Goal: Communication & Community: Answer question/provide support

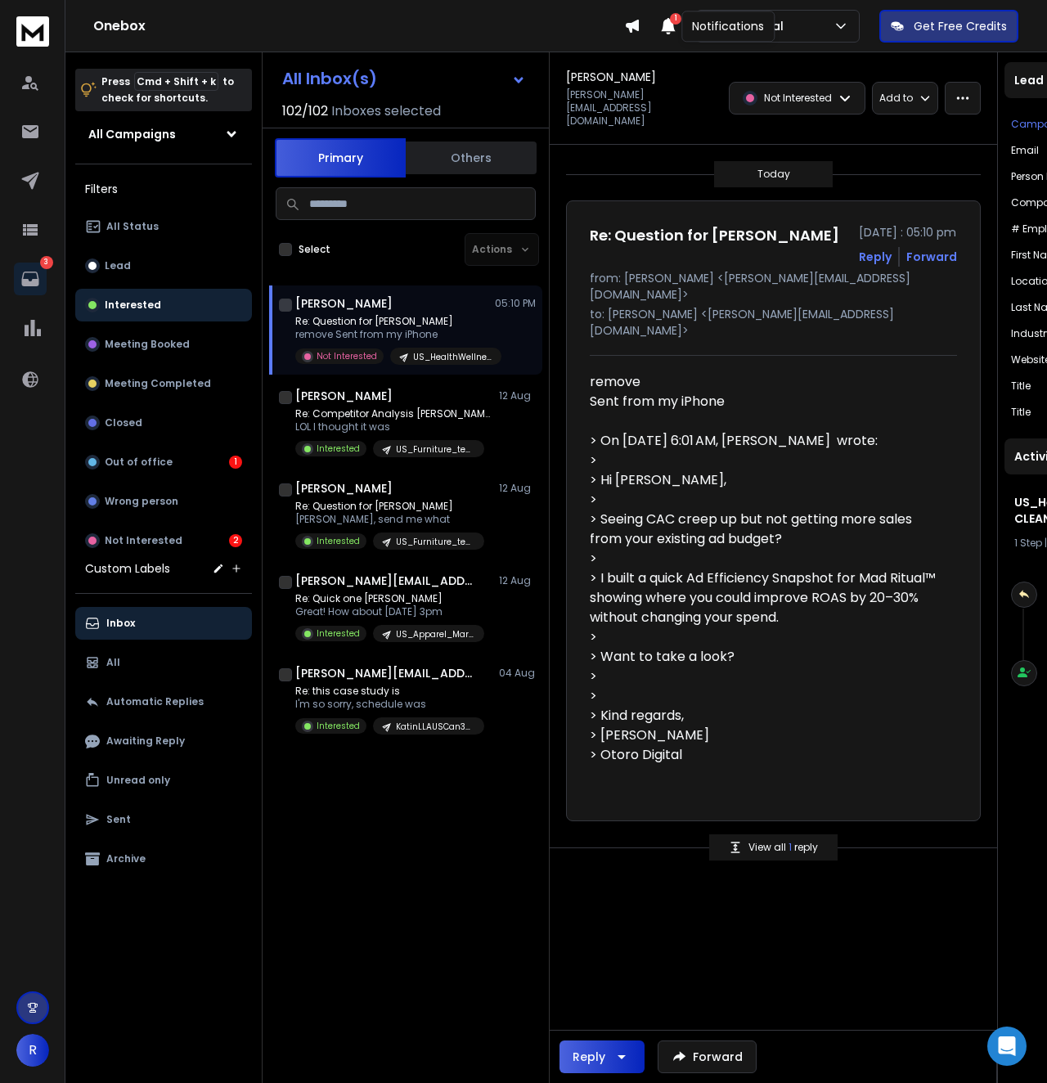
click at [673, 30] on icon at bounding box center [668, 25] width 15 height 16
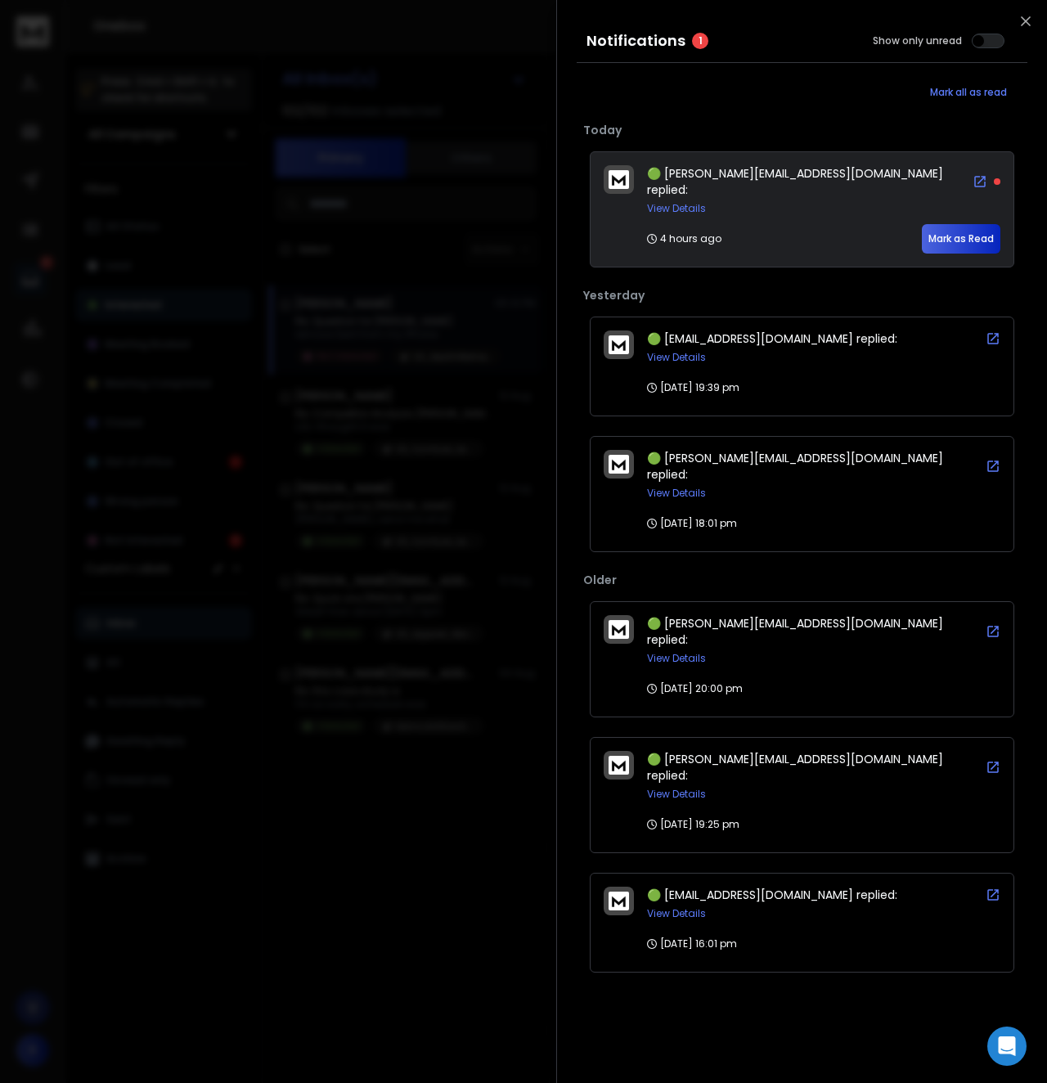
click at [936, 232] on button "Mark as Read" at bounding box center [961, 238] width 79 height 29
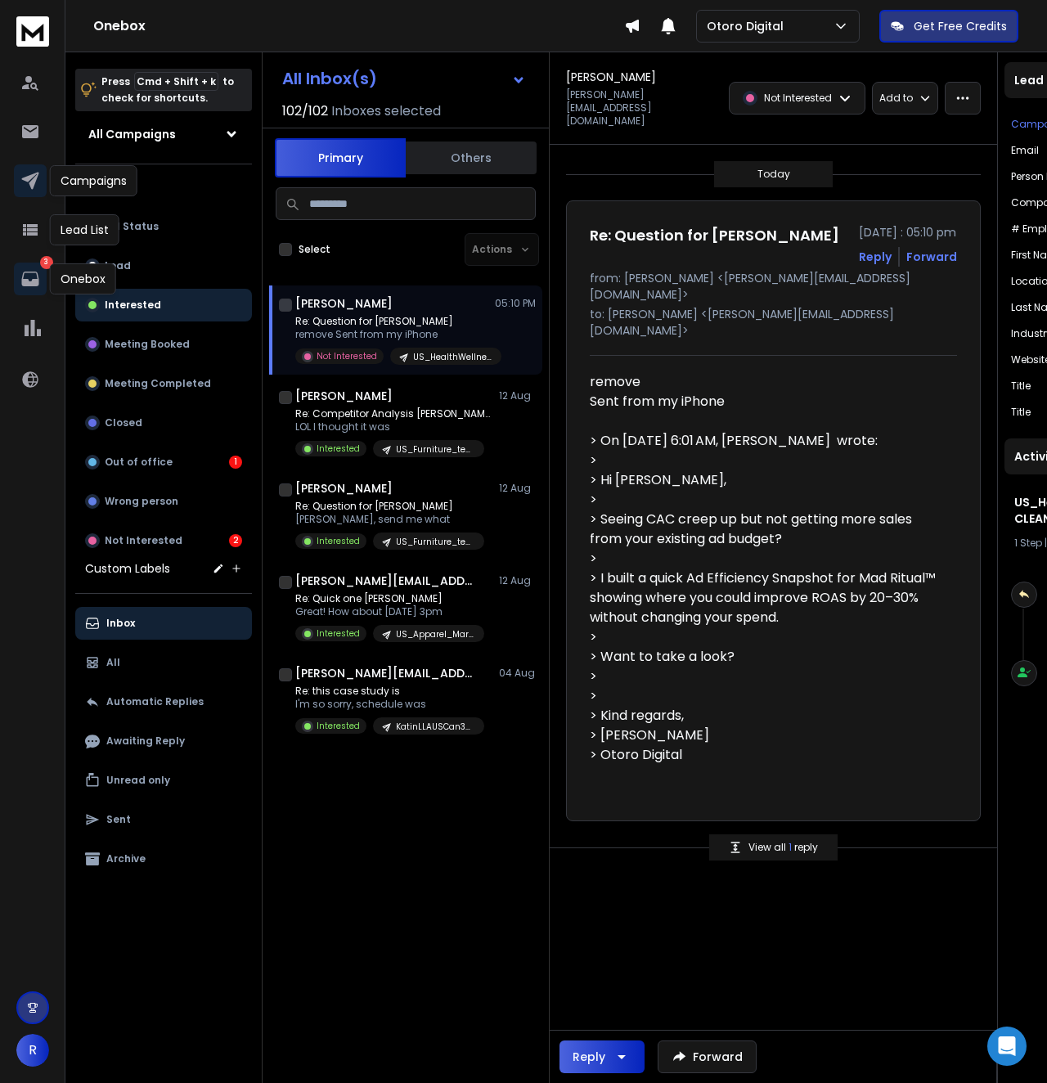
click at [34, 173] on icon at bounding box center [29, 180] width 17 height 17
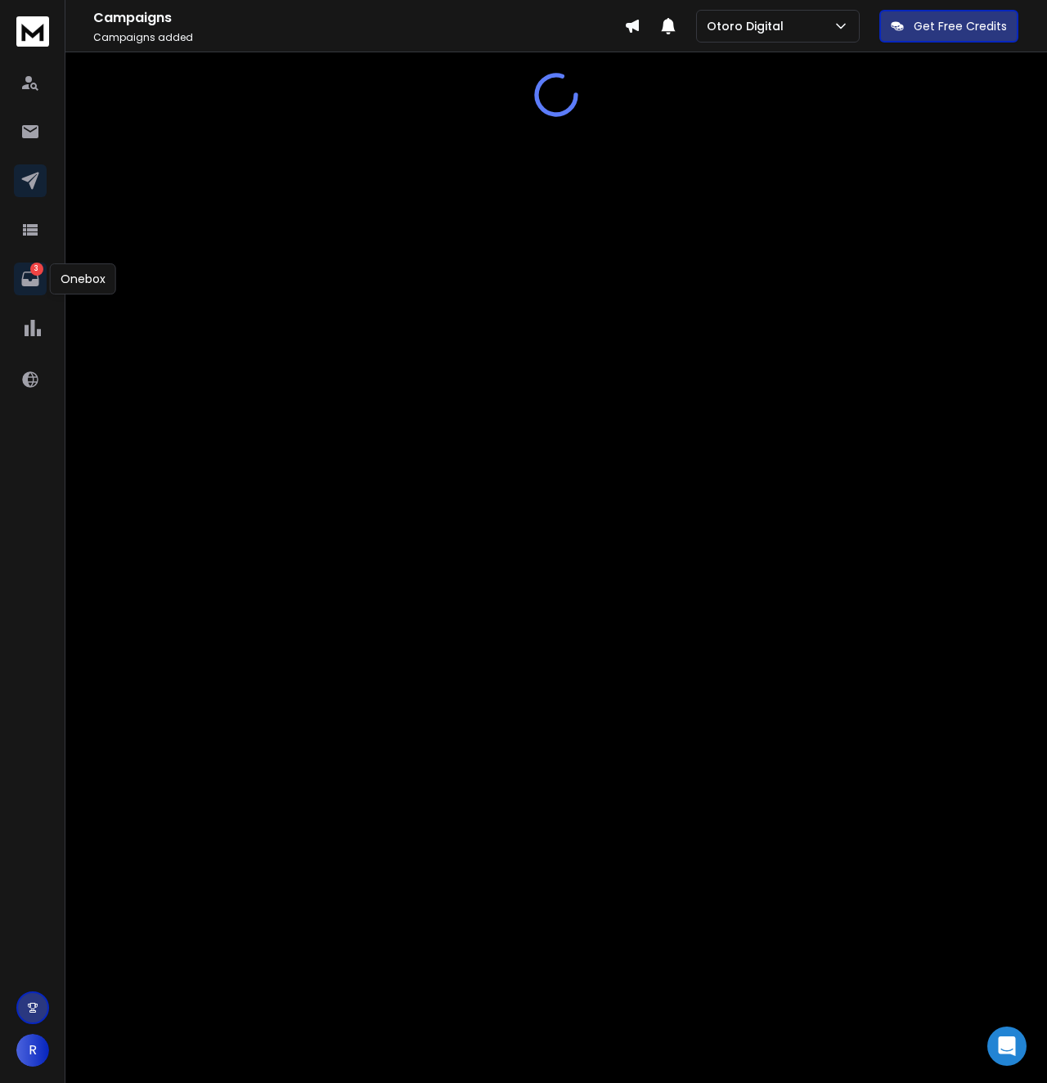
click at [36, 265] on p "3" at bounding box center [36, 269] width 13 height 13
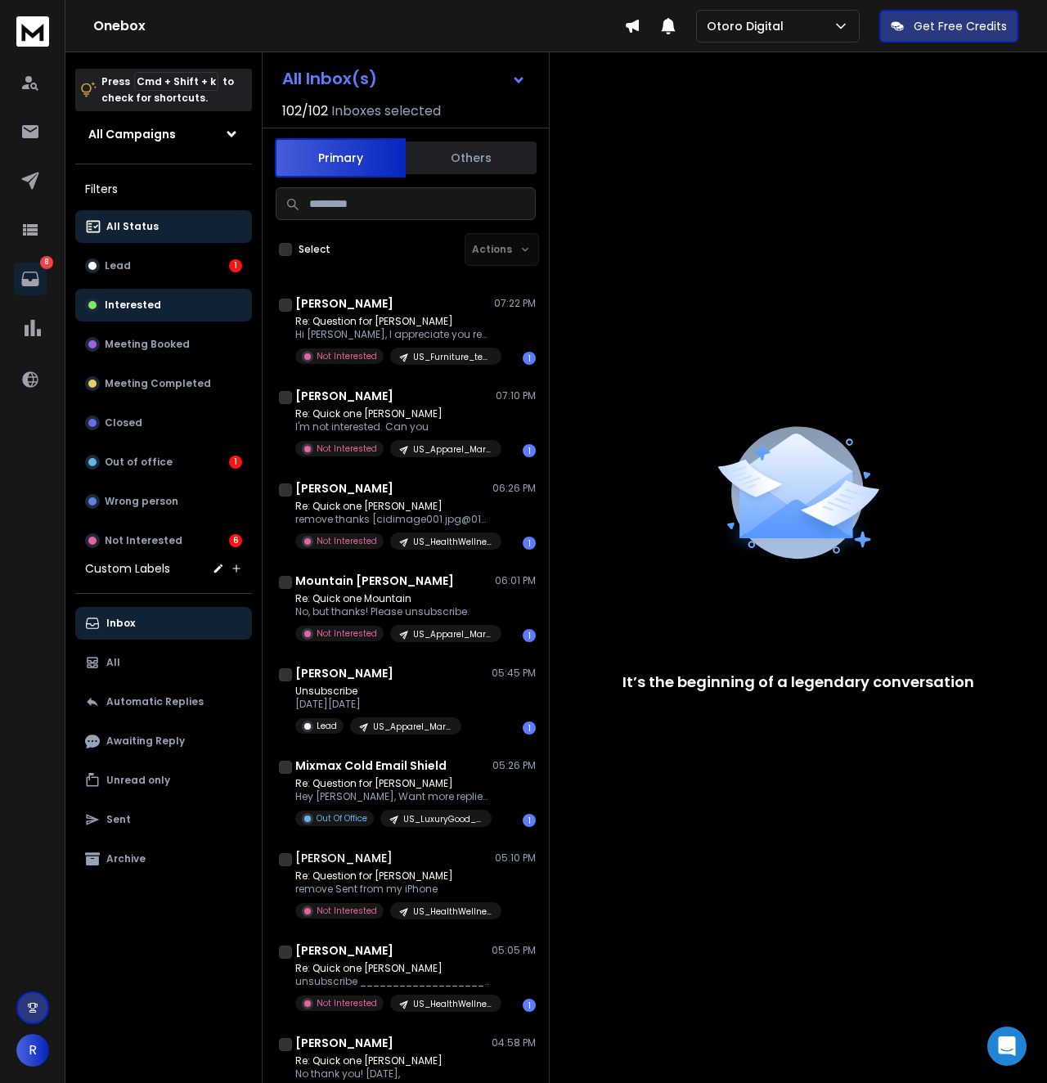
click at [141, 306] on p "Interested" at bounding box center [133, 305] width 56 height 13
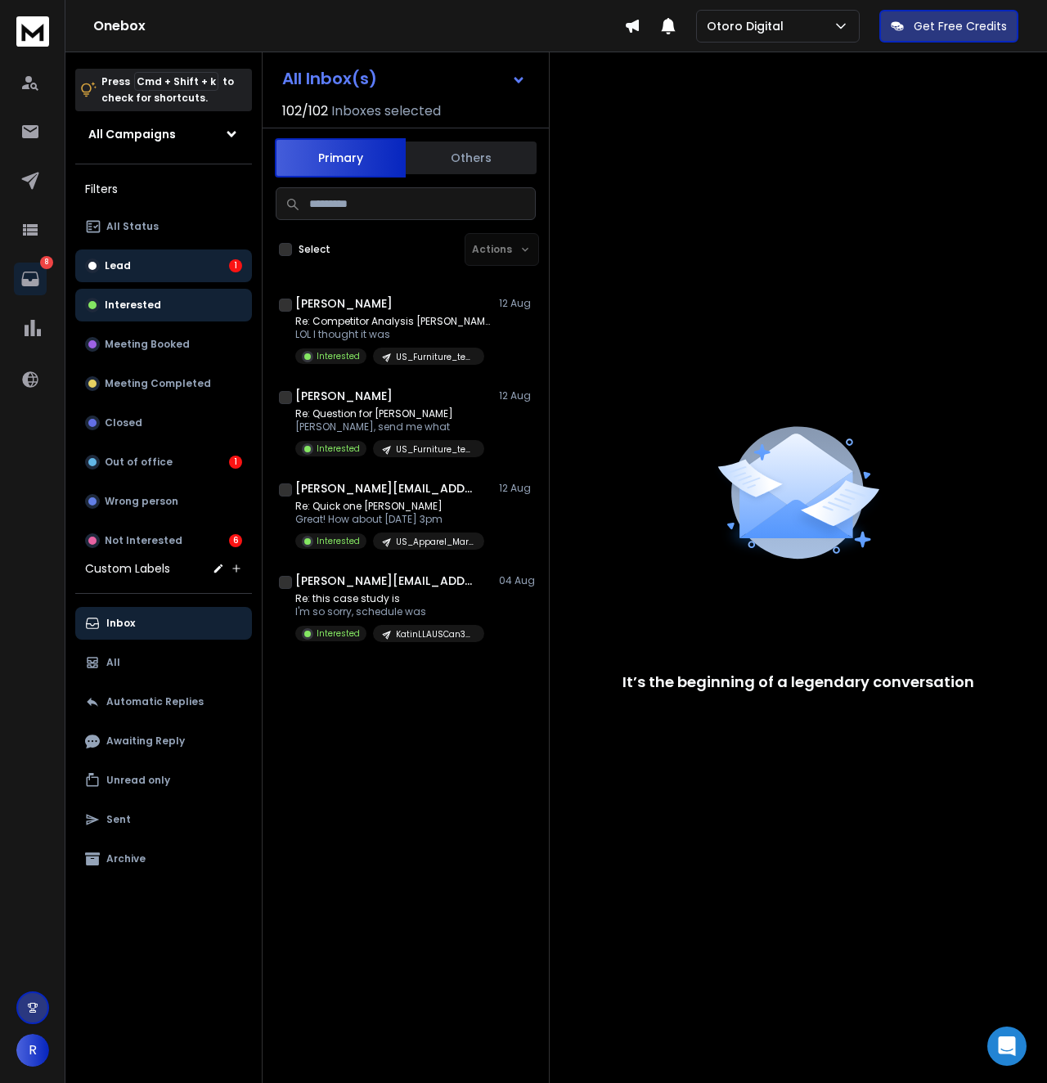
click at [167, 259] on button "Lead 1" at bounding box center [163, 266] width 177 height 33
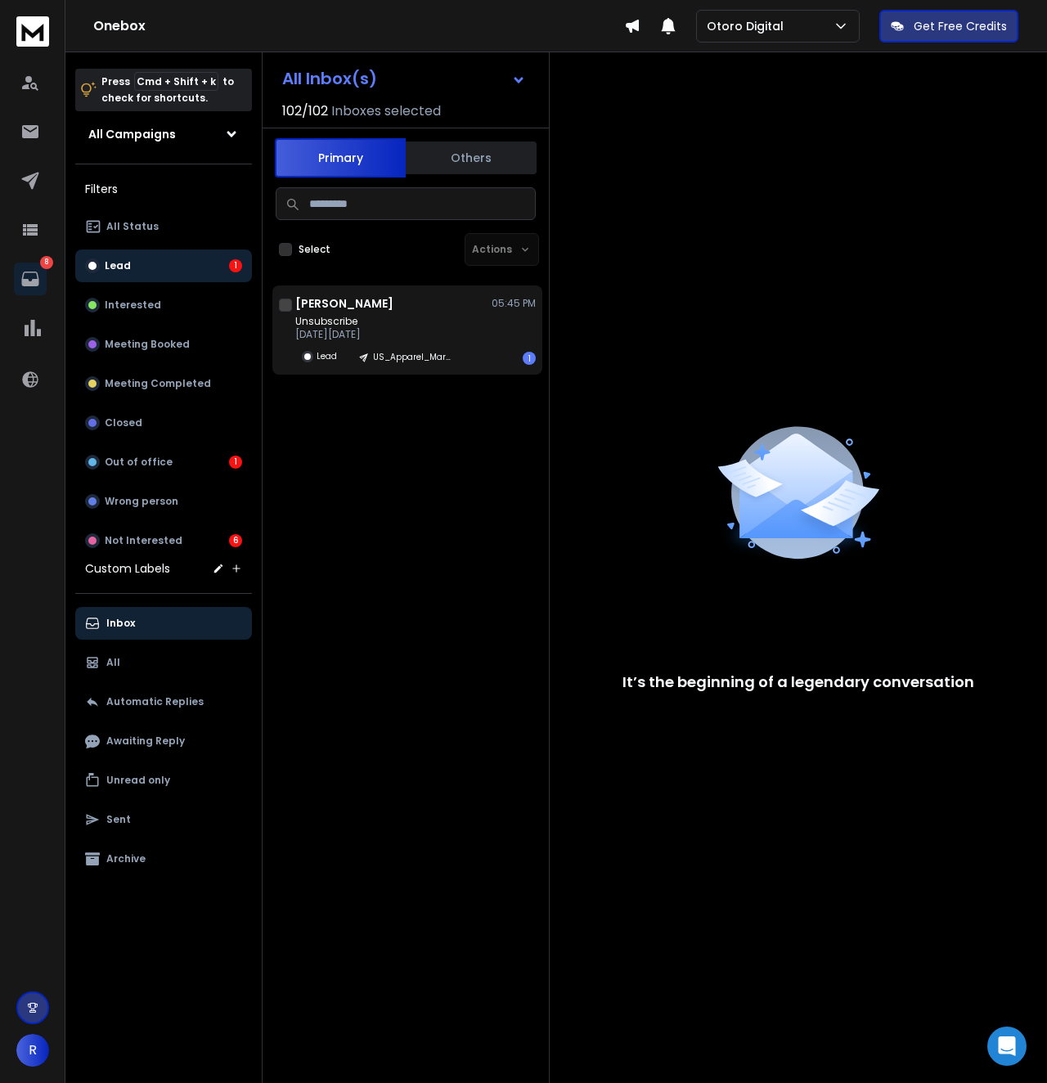
click at [400, 314] on div "Carol Huls 05:45 PM Unsubscribe On Tue, Aug 12, 2025 Lead US_Apparel_MarketingT…" at bounding box center [415, 330] width 241 height 70
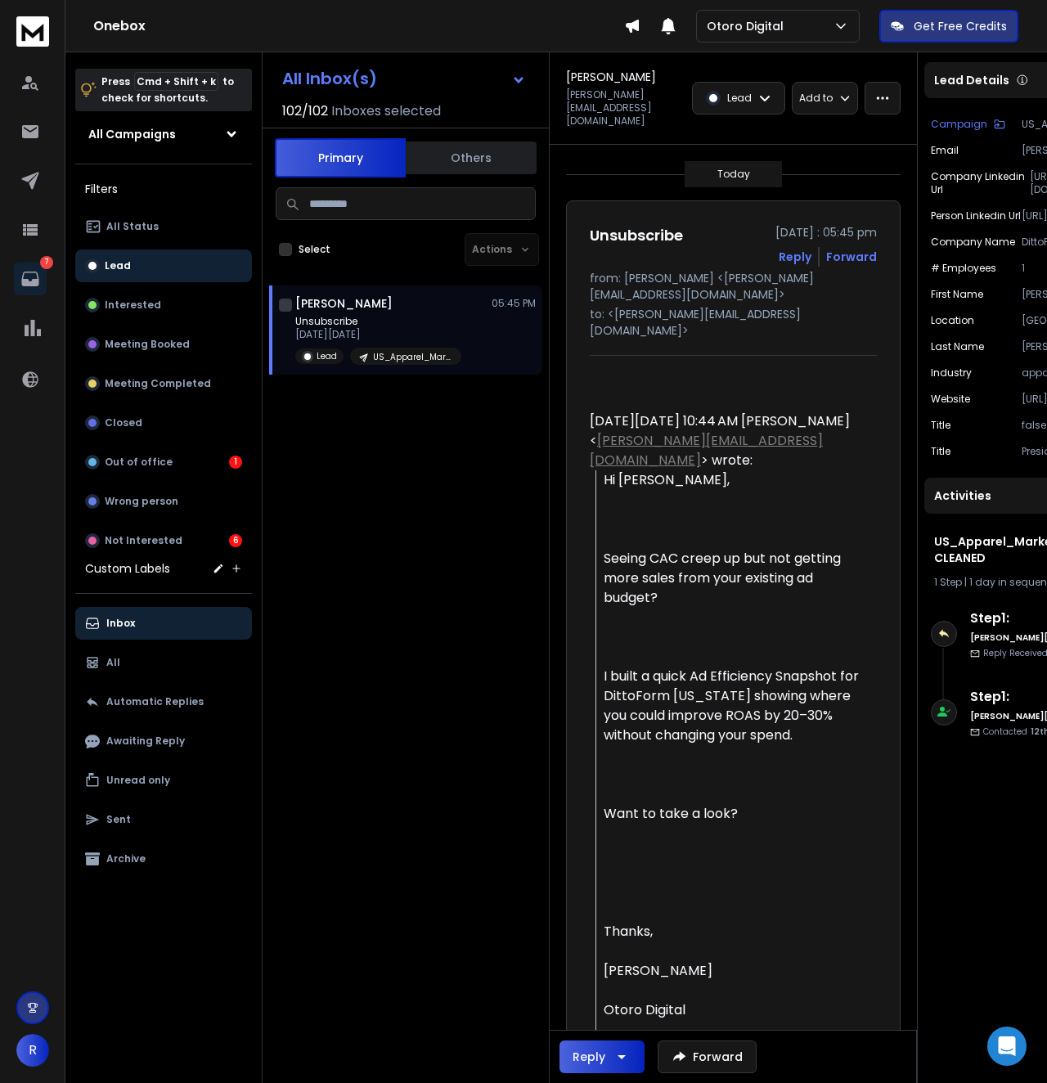
click at [752, 94] on div "Lead" at bounding box center [739, 98] width 92 height 31
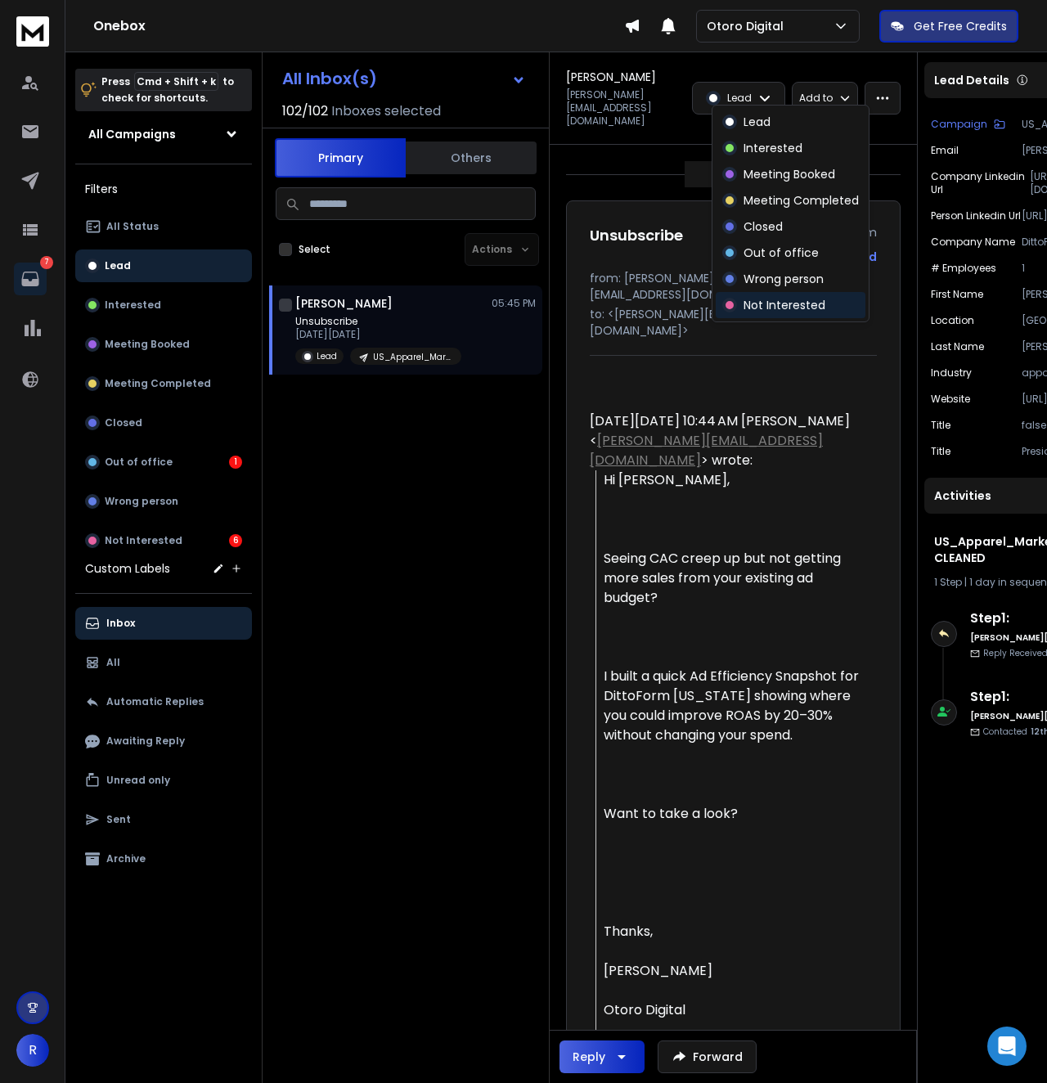
click at [785, 294] on div "Not Interested" at bounding box center [791, 305] width 150 height 26
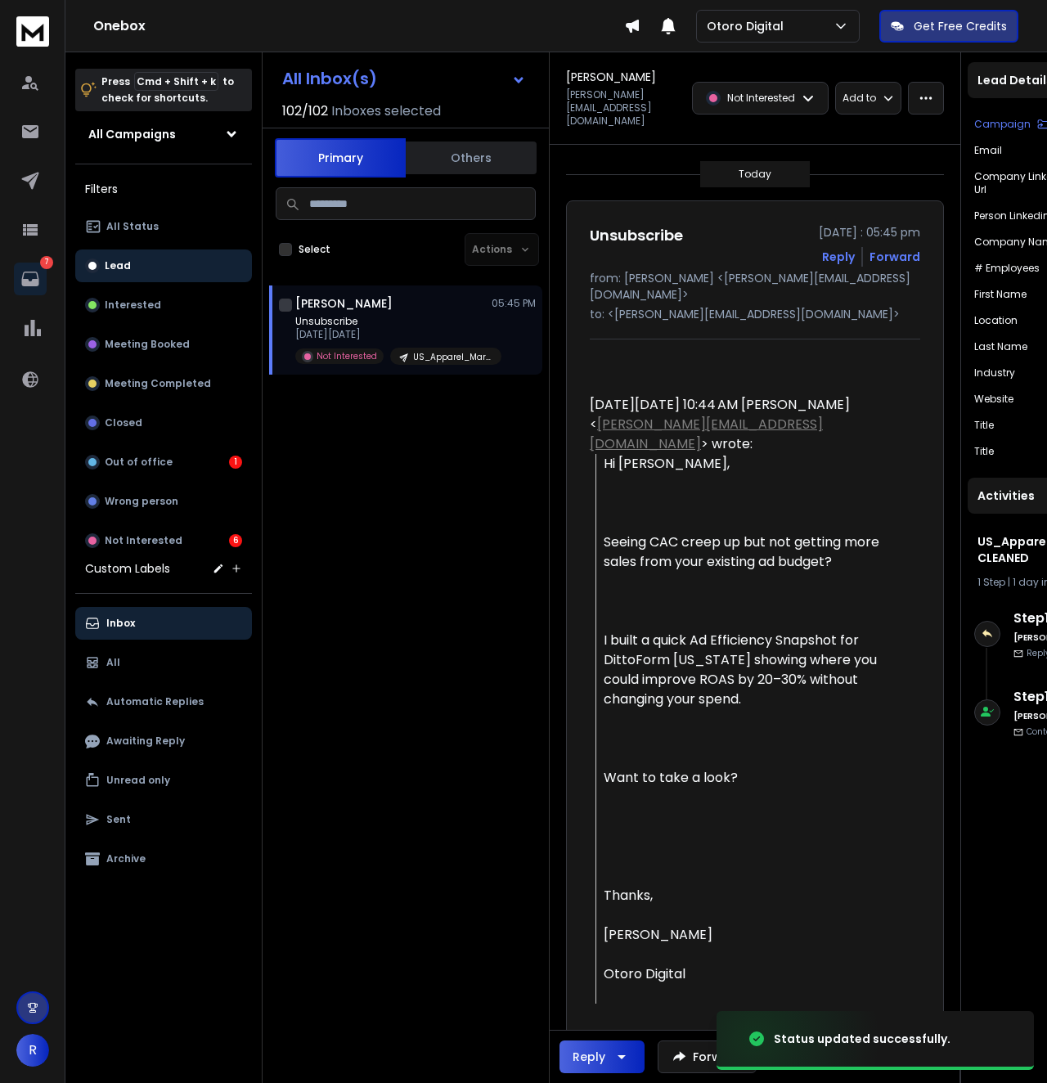
click at [944, 83] on button "button" at bounding box center [926, 98] width 36 height 33
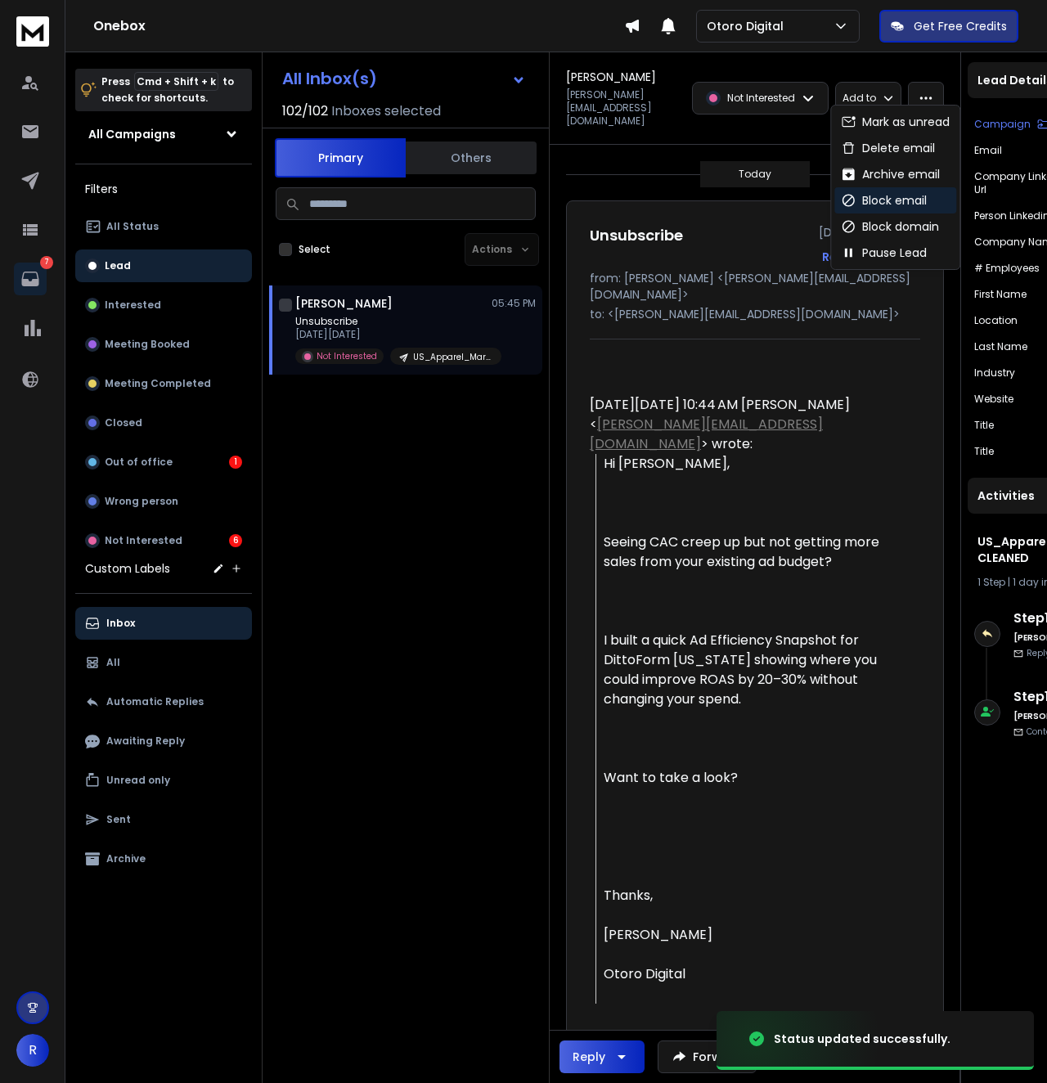
click at [905, 208] on div "Block email" at bounding box center [884, 200] width 86 height 16
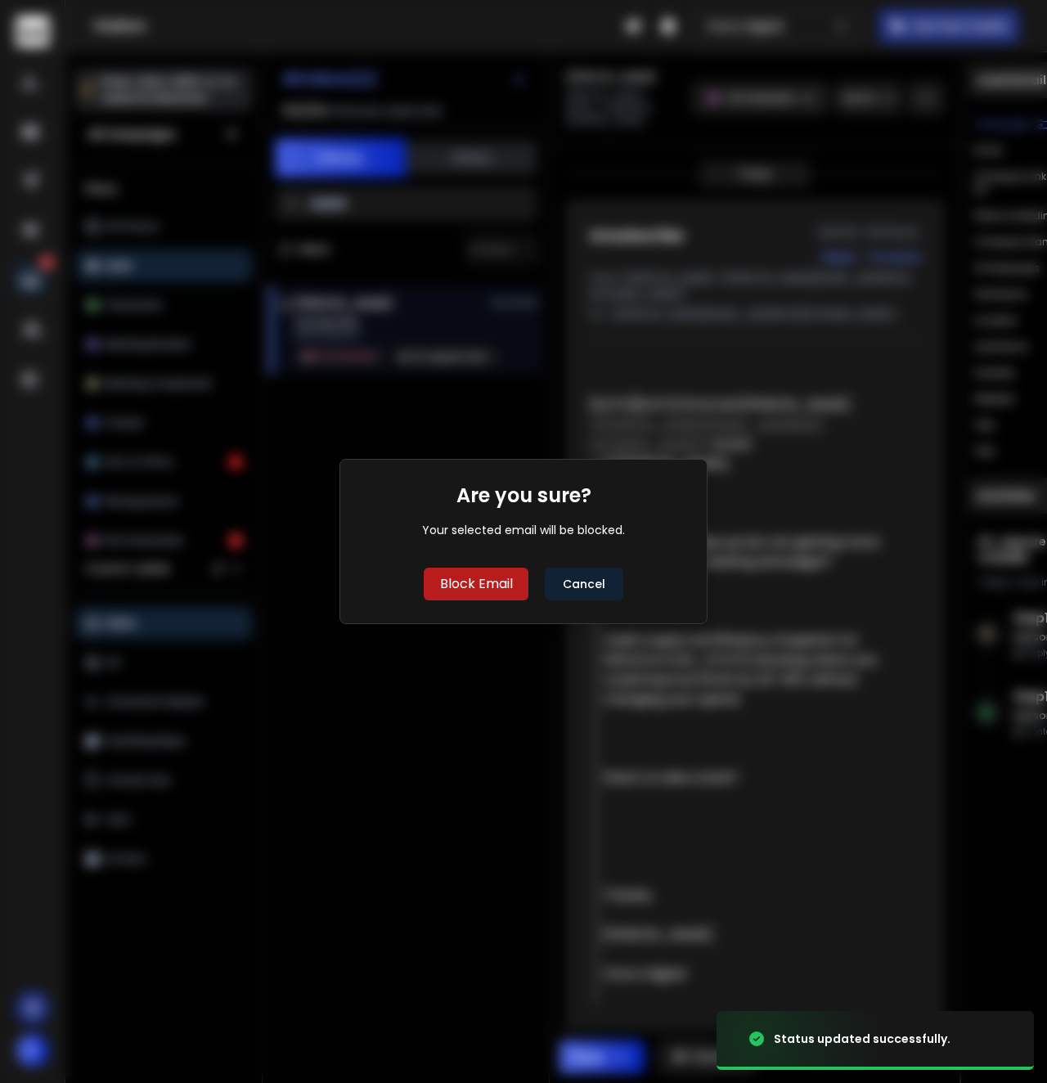
click at [484, 570] on button "Block Email" at bounding box center [476, 584] width 105 height 33
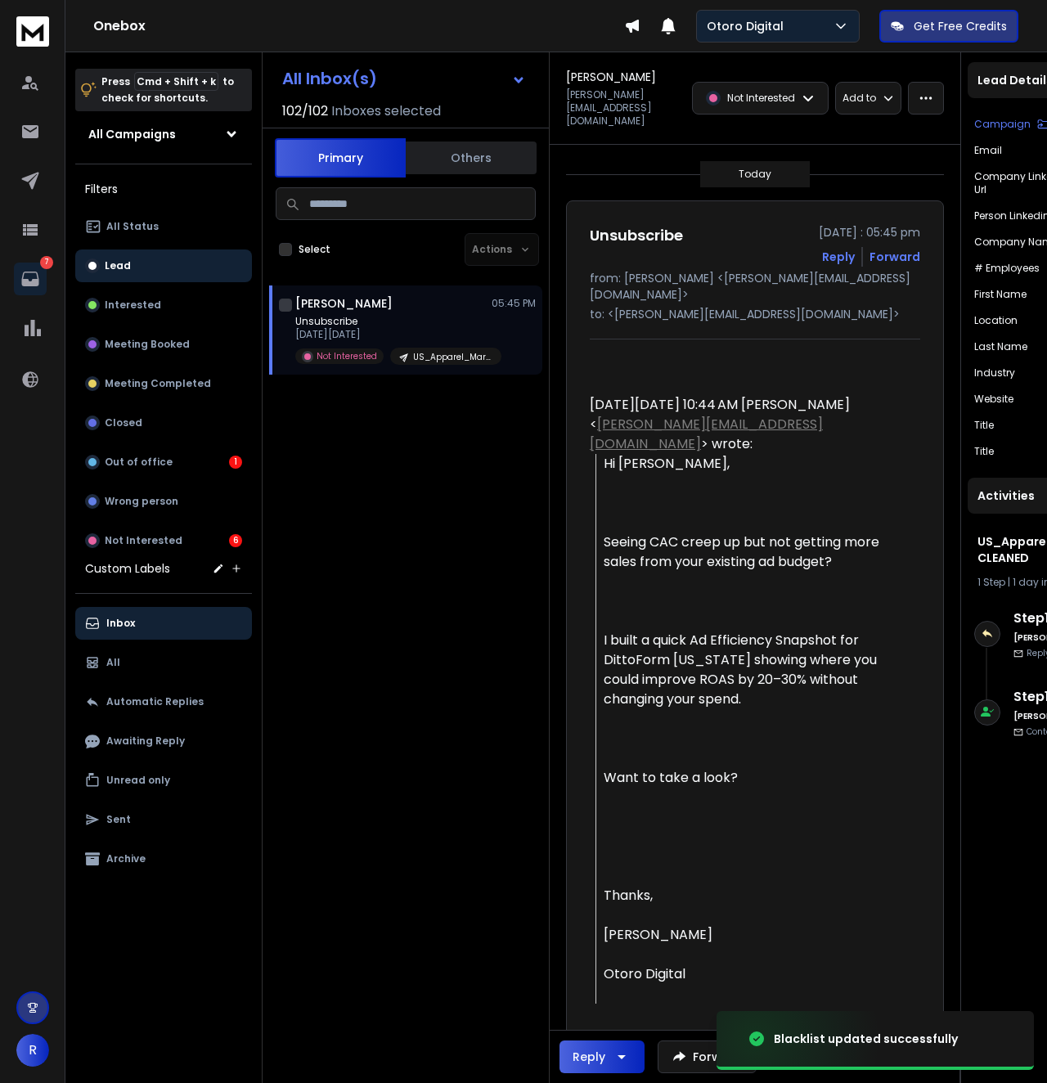
click at [774, 35] on button "Otoro Digital" at bounding box center [778, 26] width 164 height 33
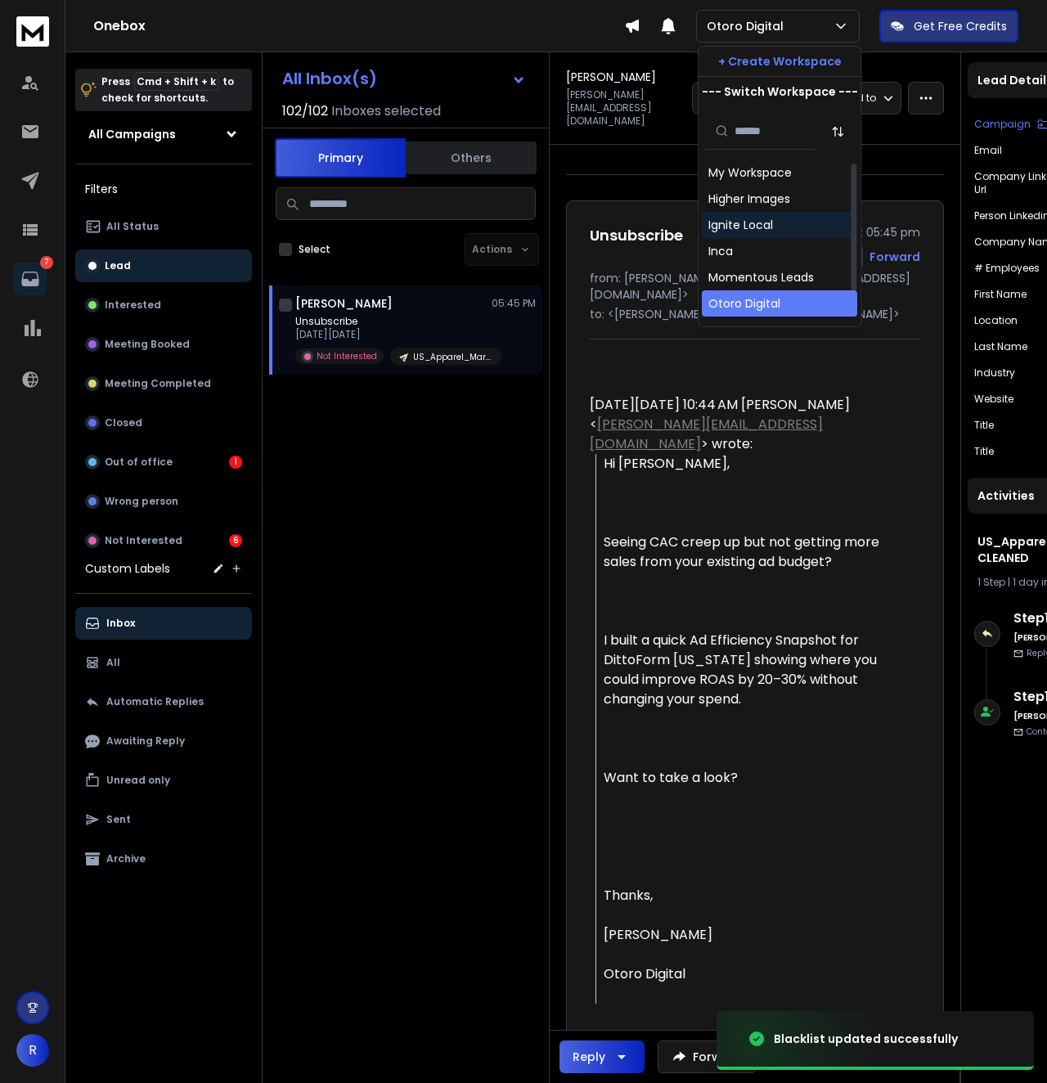
scroll to position [46, 0]
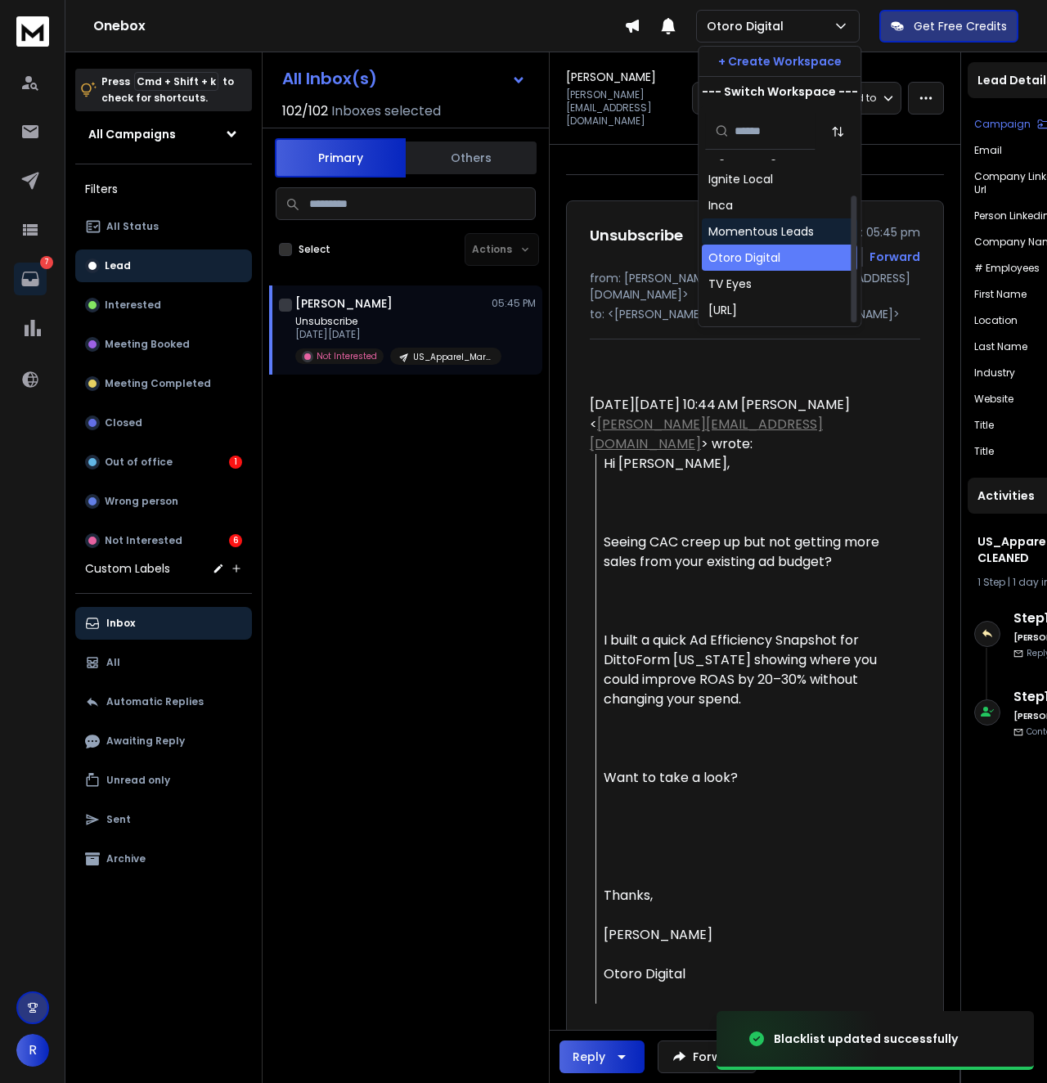
click at [745, 226] on div "Momentous Leads" at bounding box center [762, 231] width 106 height 16
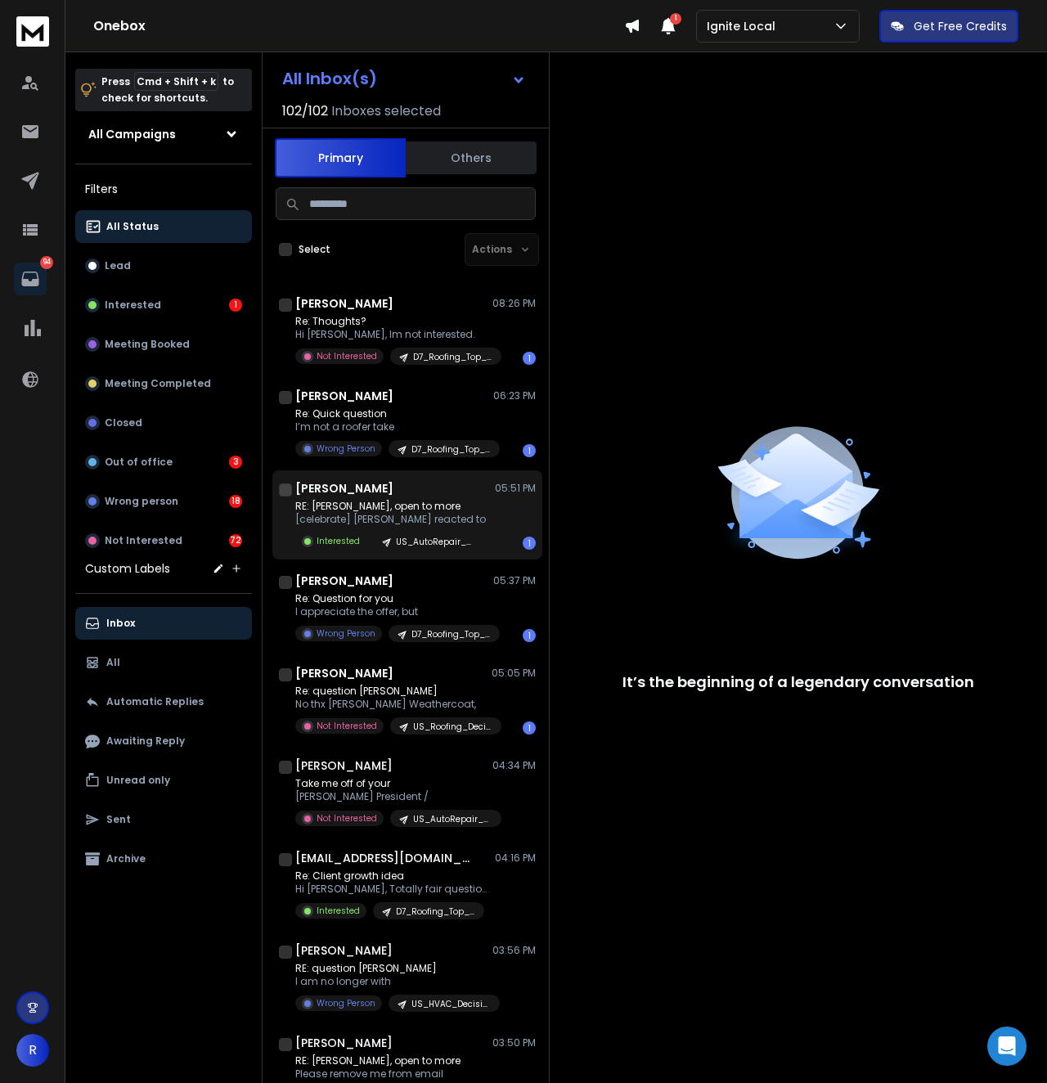
click at [373, 502] on p "RE: [PERSON_NAME], open to more" at bounding box center [390, 506] width 191 height 13
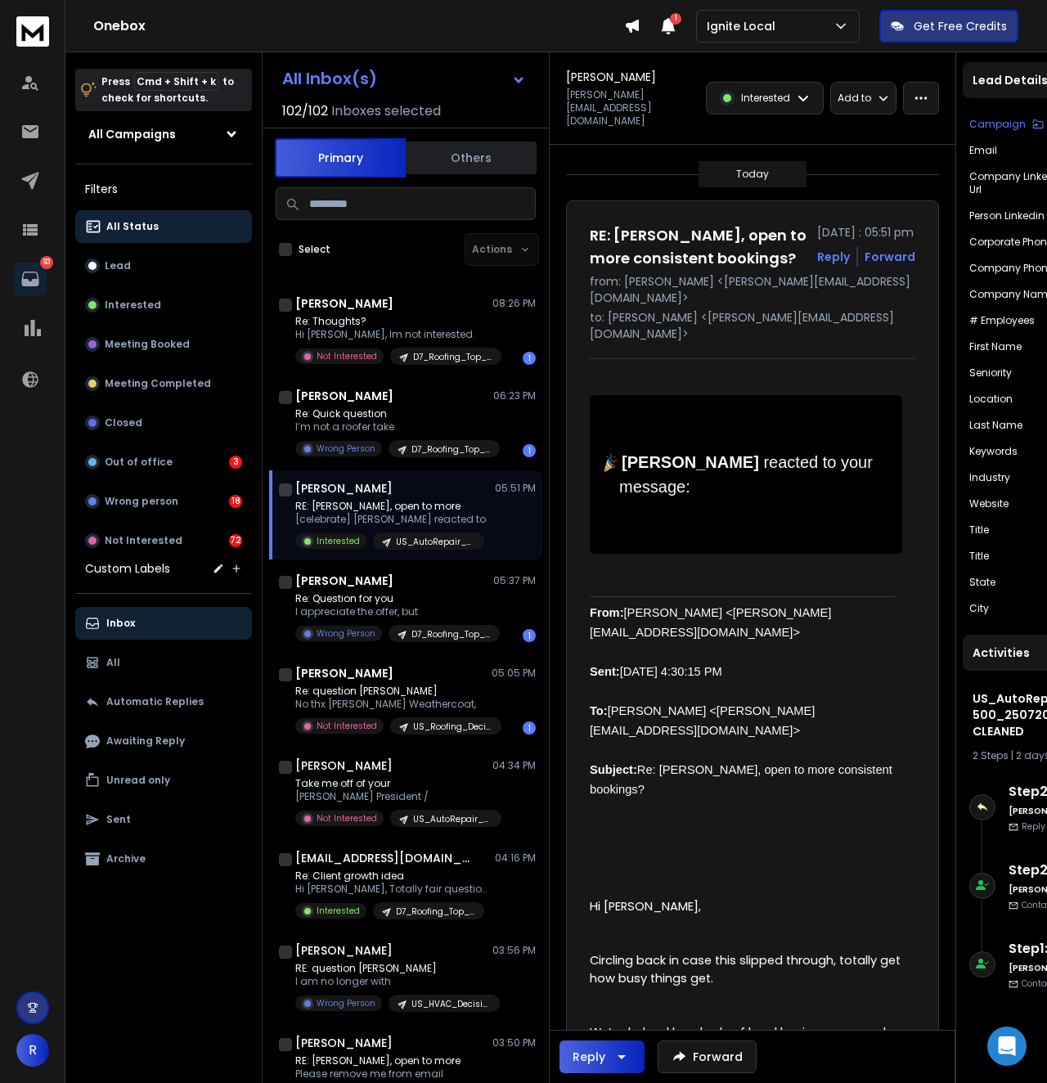
click at [726, 515] on div "[PERSON_NAME] reacted to your message: From: [PERSON_NAME] <[PERSON_NAME][EMAIL…" at bounding box center [746, 617] width 313 height 483
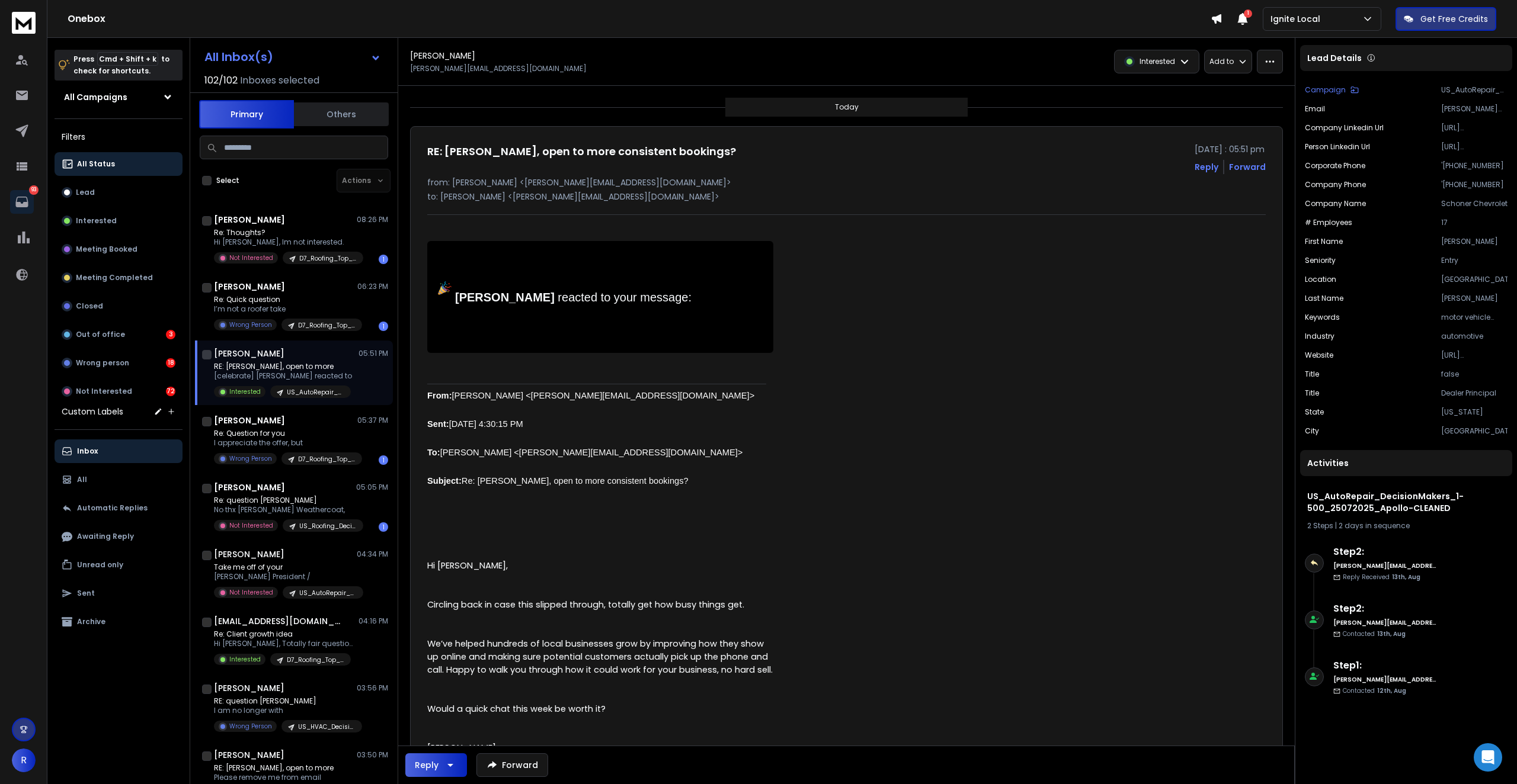
click at [407, 762] on button "Reply" at bounding box center [436, 765] width 62 height 24
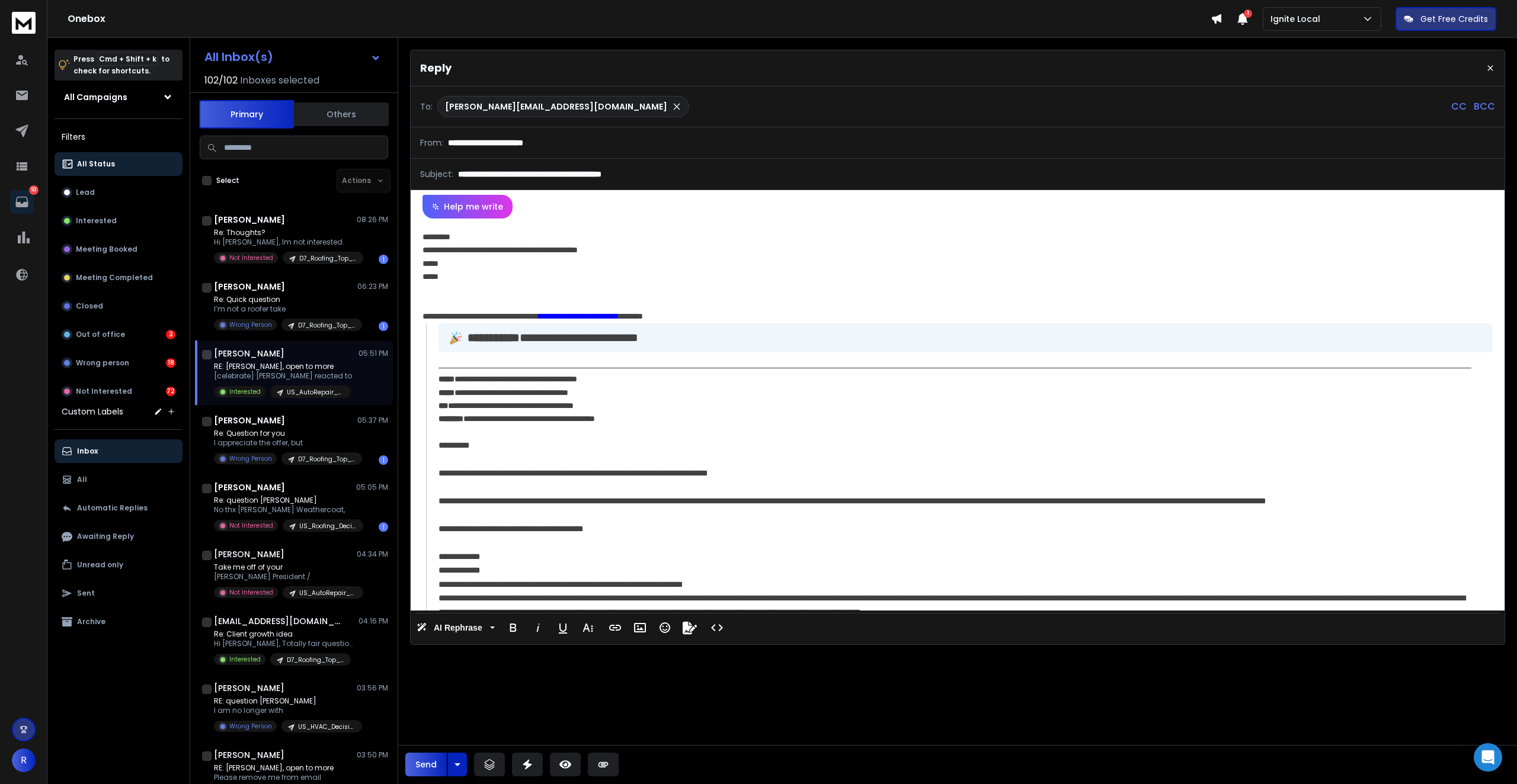
click at [415, 762] on button "Send" at bounding box center [426, 764] width 41 height 24
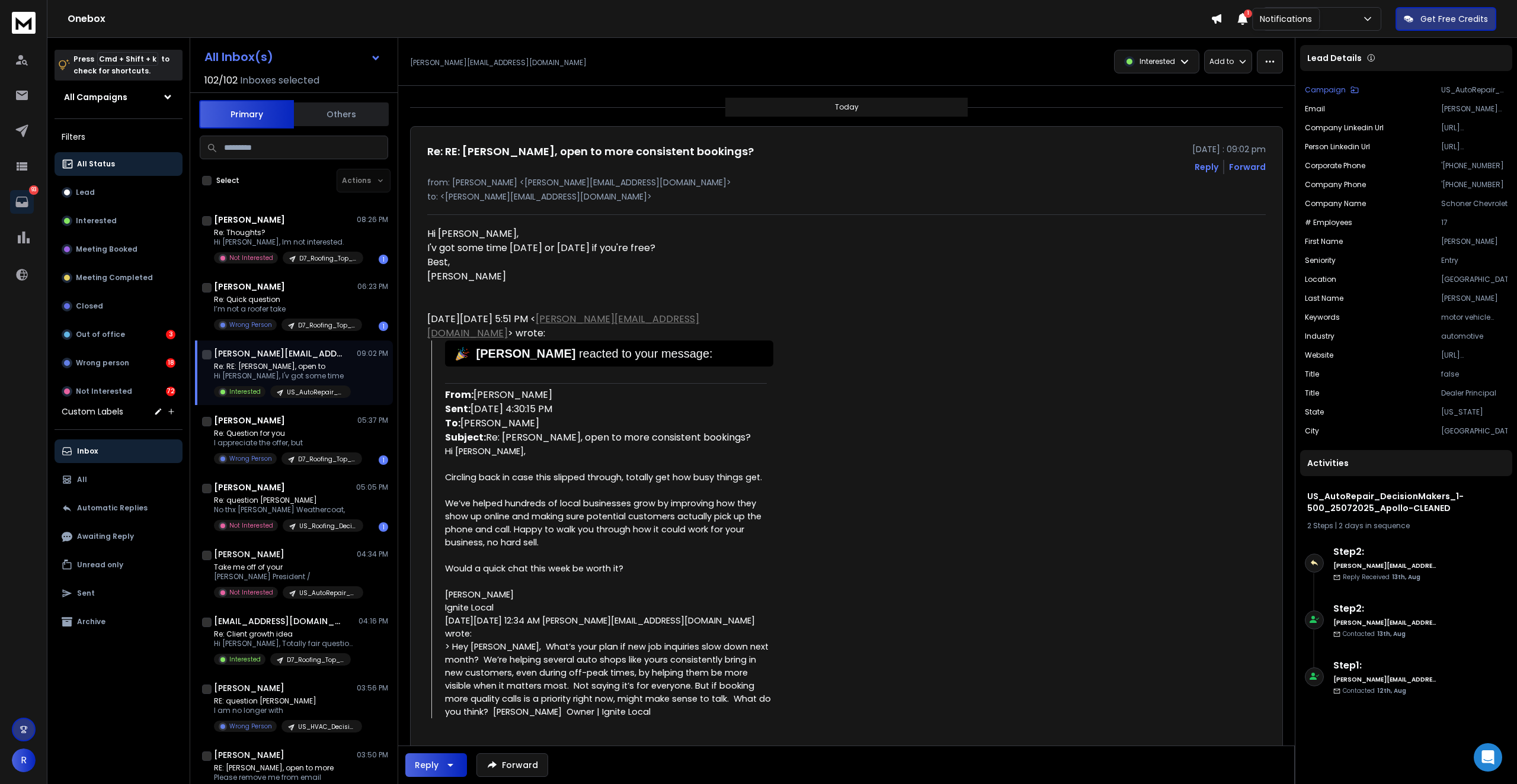
click at [758, 25] on icon at bounding box center [1243, 19] width 12 height 12
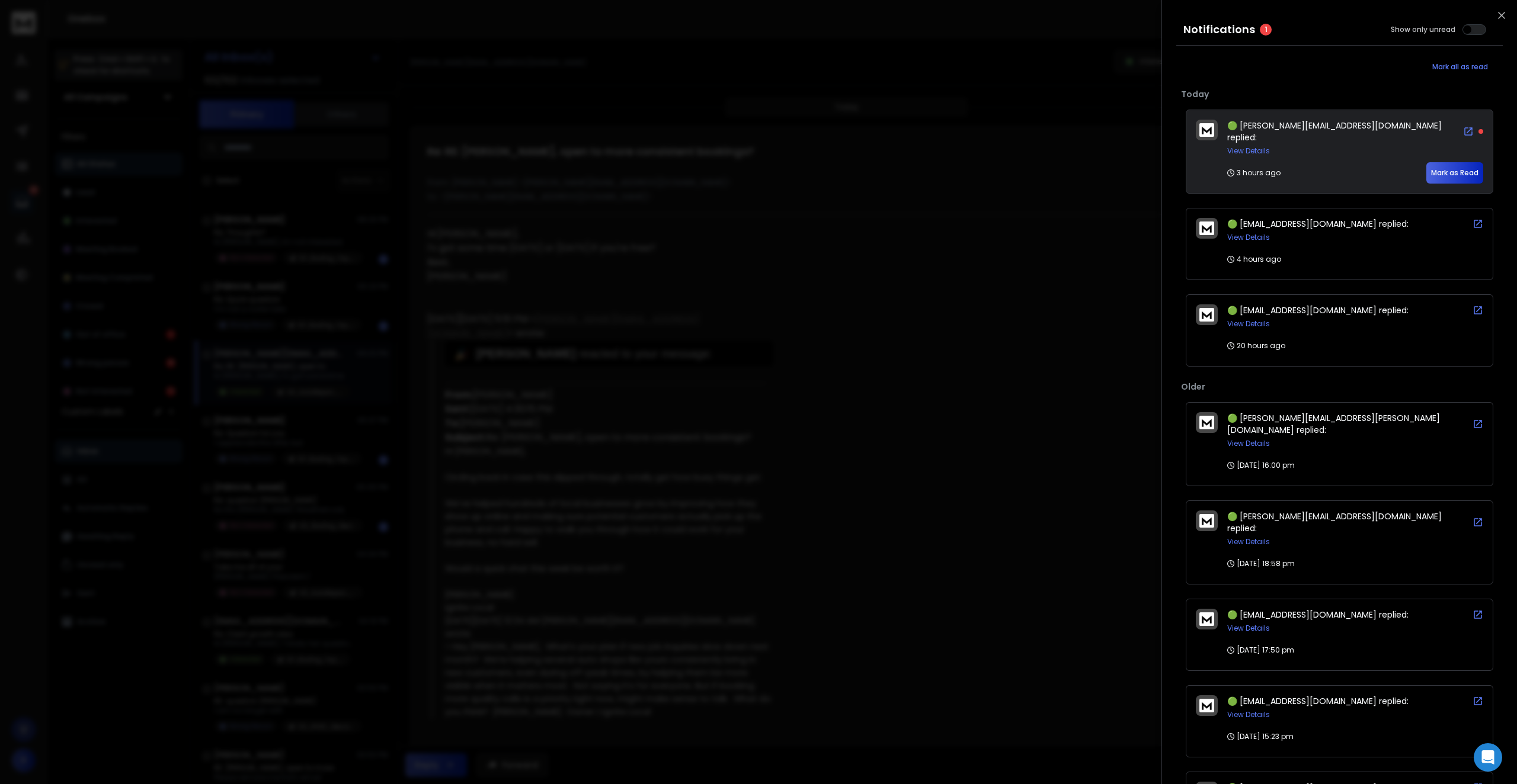
click at [758, 162] on button "Mark as Read" at bounding box center [1455, 172] width 57 height 21
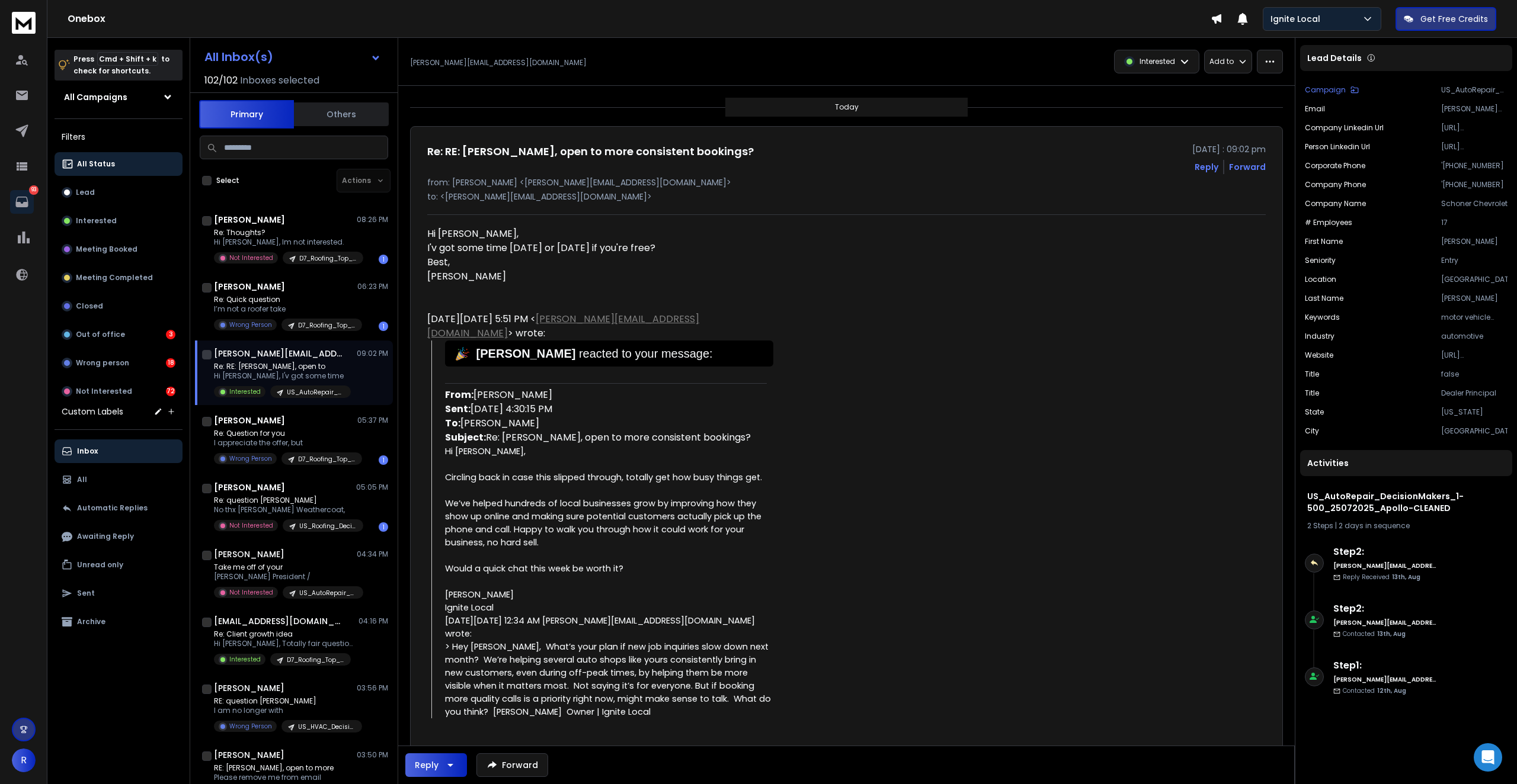
click at [758, 9] on button "Ignite Local" at bounding box center [1322, 19] width 119 height 24
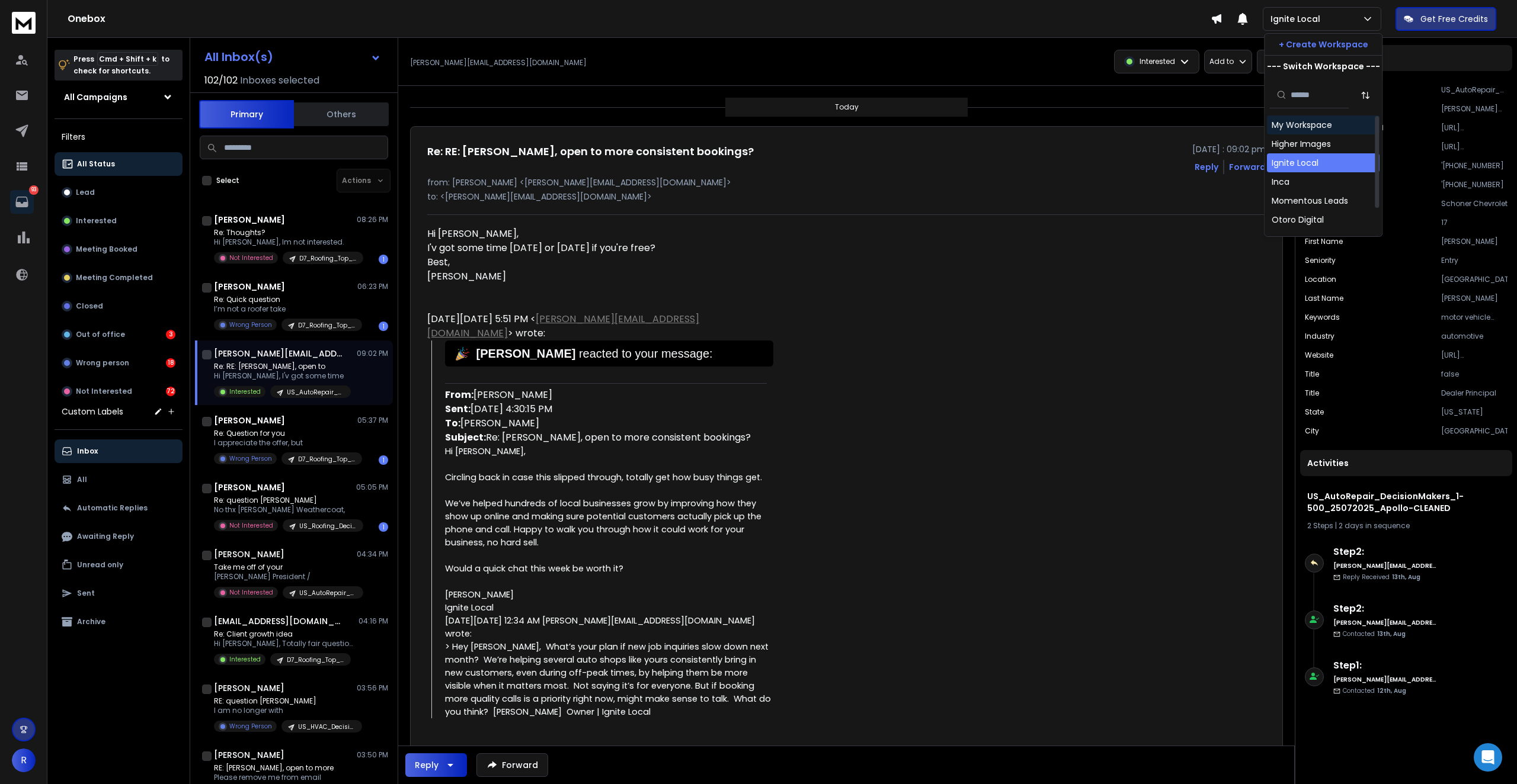
click at [758, 122] on div "My Workspace" at bounding box center [1323, 125] width 112 height 19
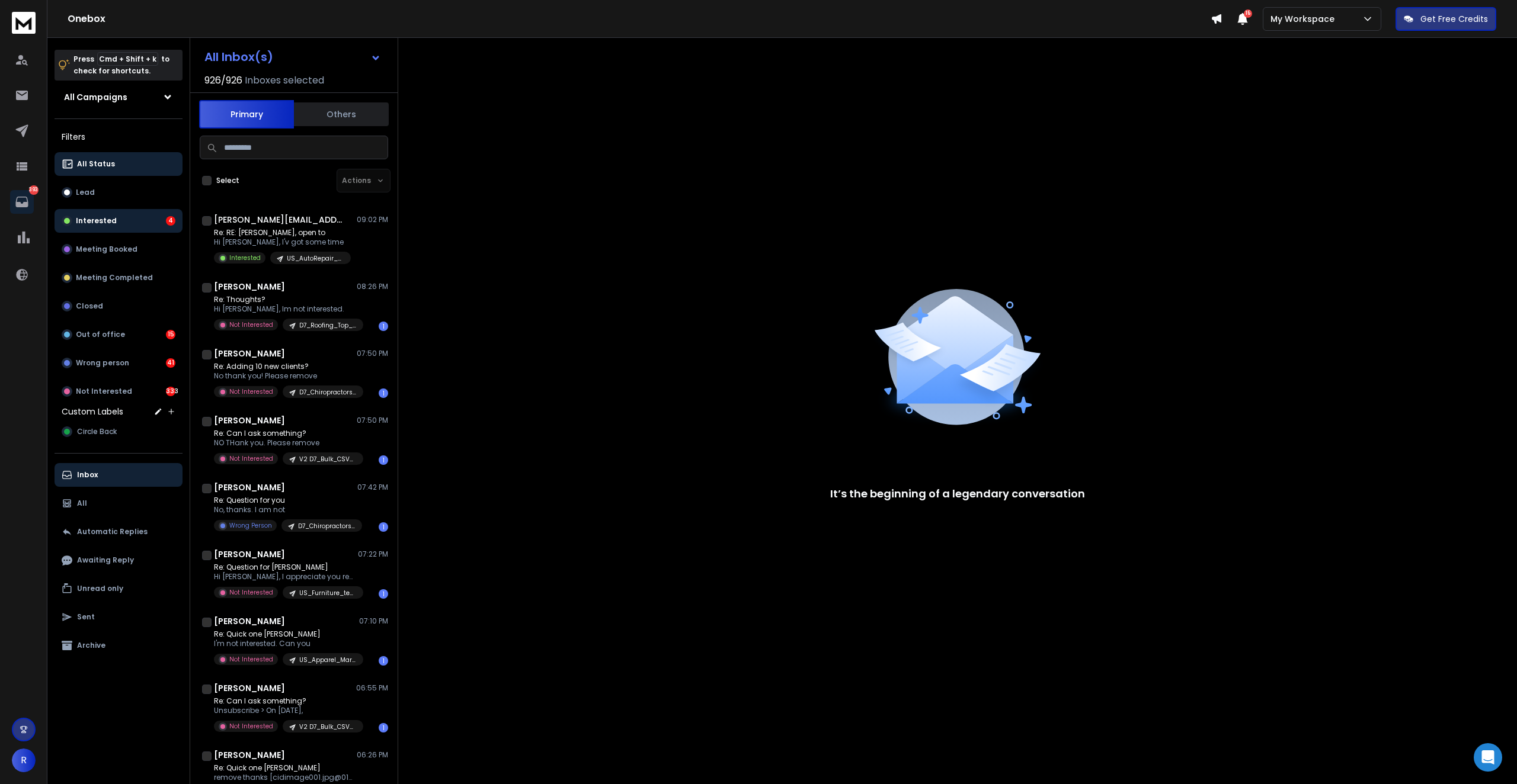
click at [146, 220] on button "Interested 4" at bounding box center [118, 221] width 128 height 24
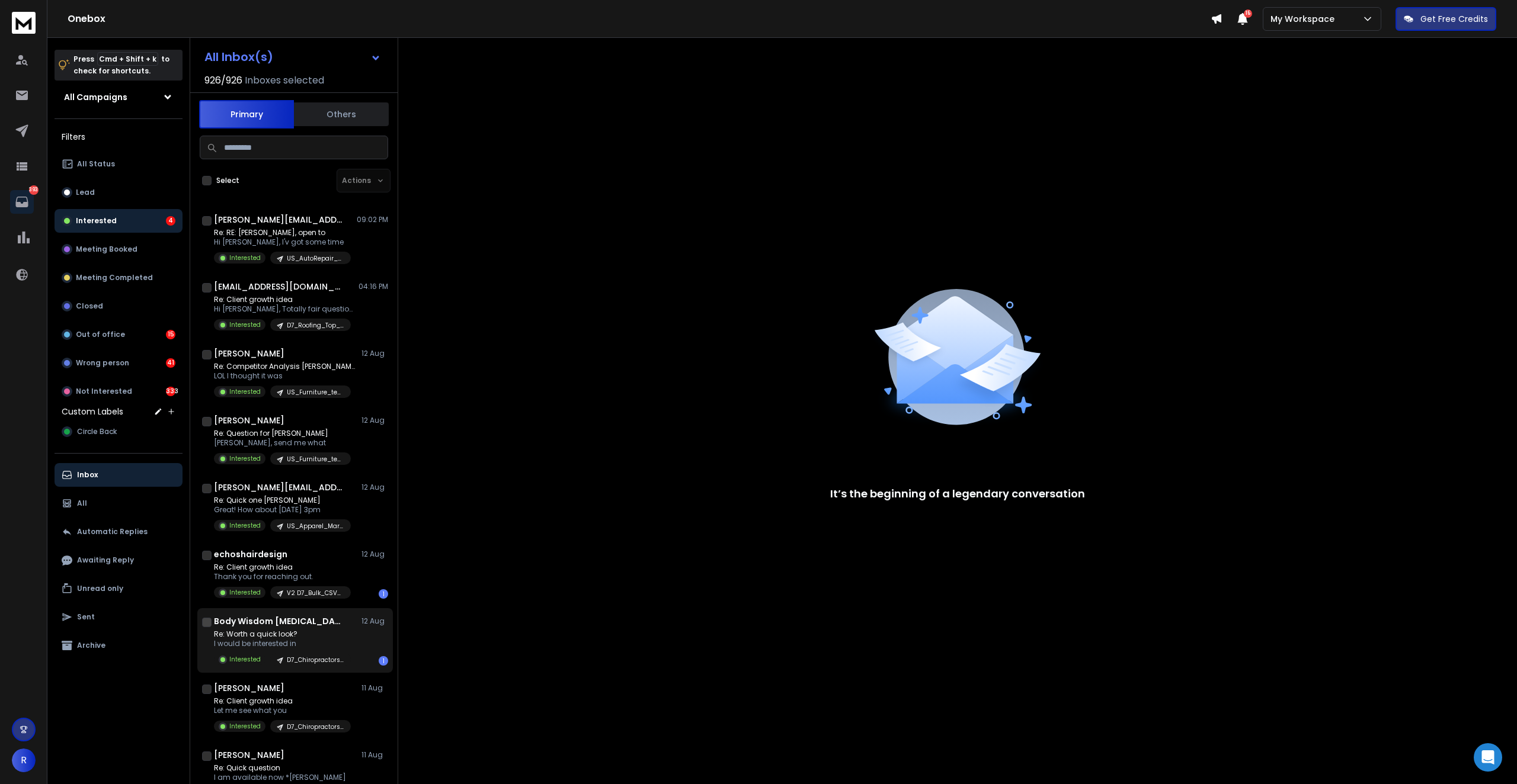
click at [300, 622] on h1 "Body Wisdom Chiropractic Wellness" at bounding box center [279, 621] width 130 height 12
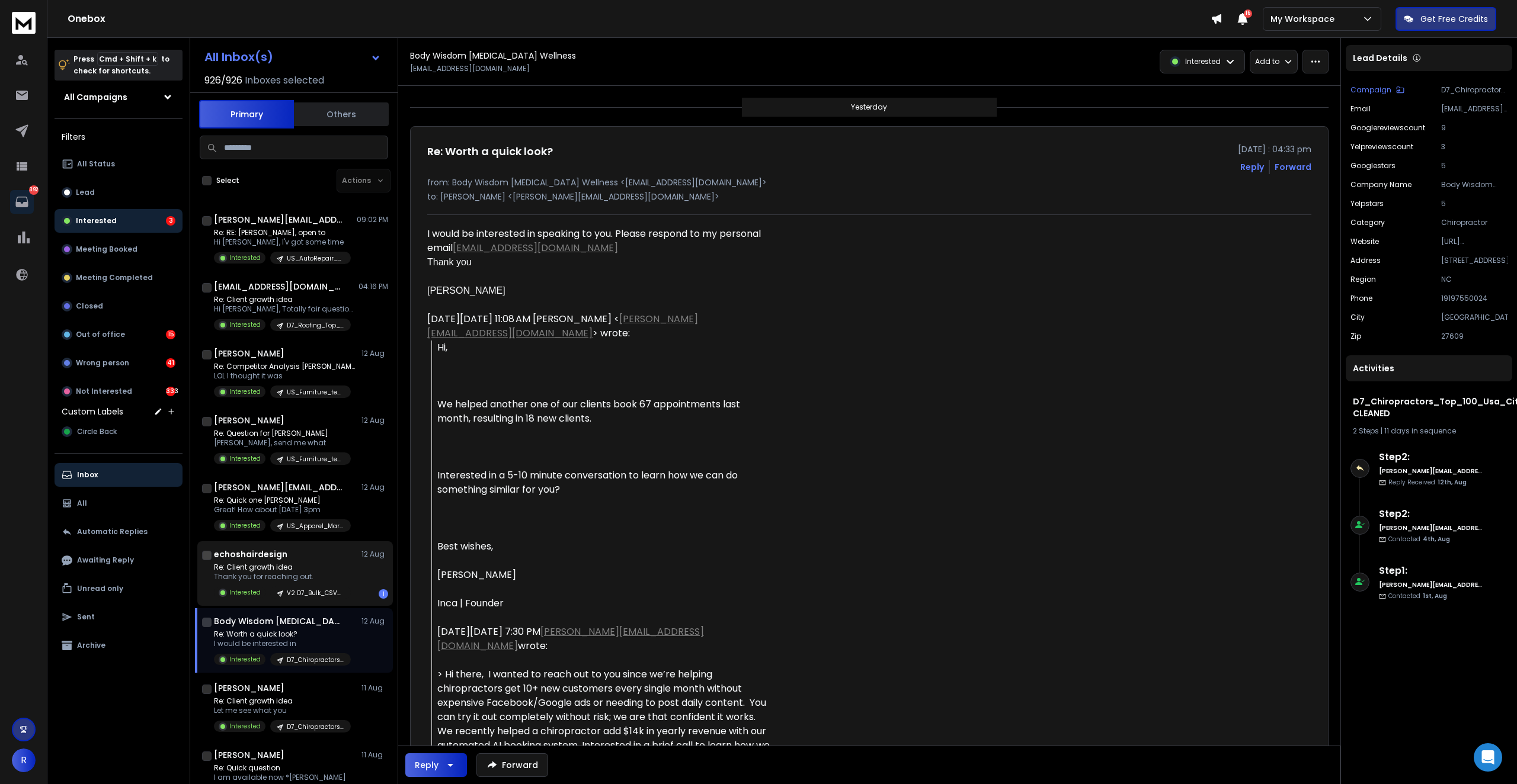
click at [295, 589] on p "V2 D7_Bulk_CSV_Hair_Salons_Top_100_Cities_Usa_CLEANED" at bounding box center [315, 593] width 57 height 9
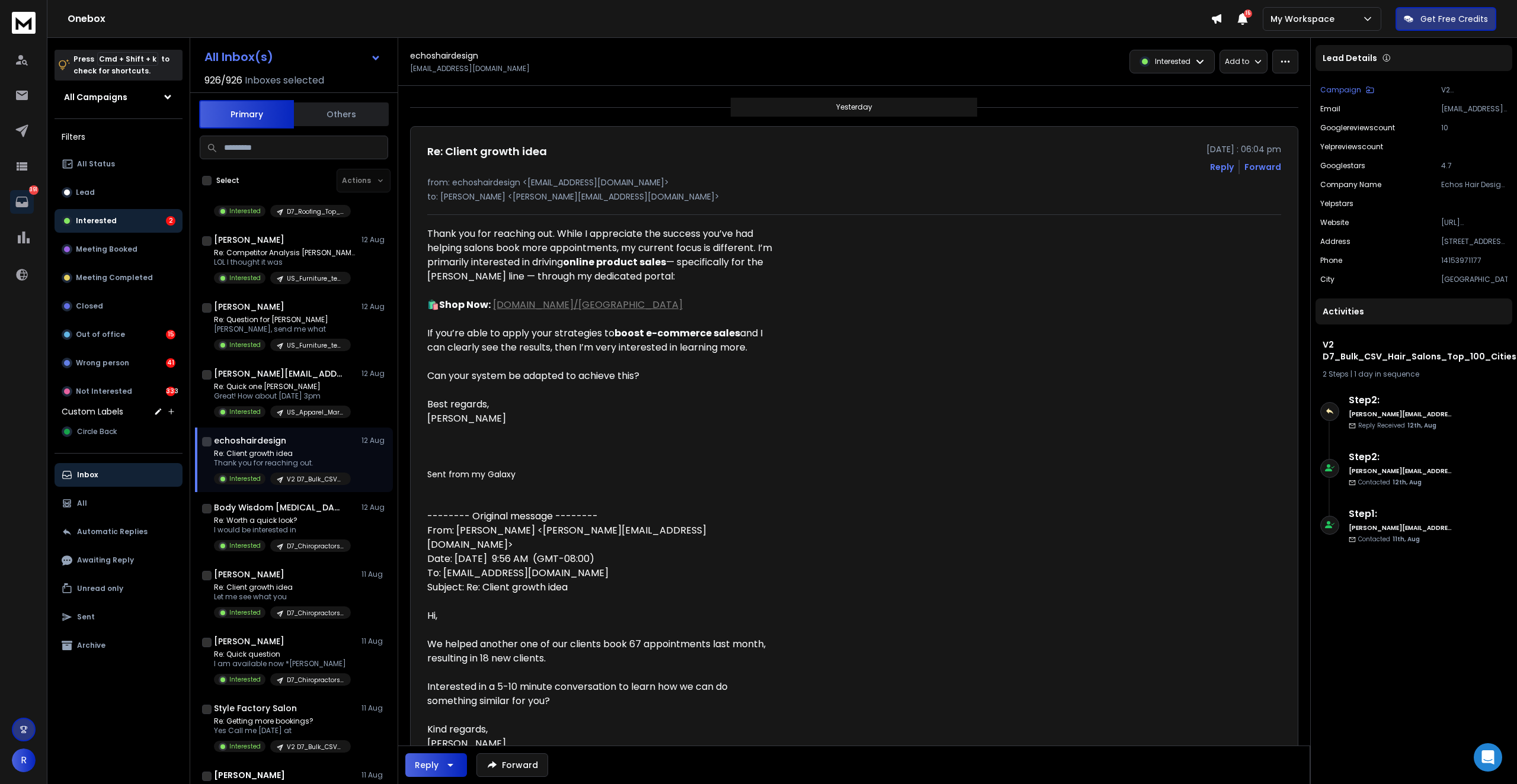
scroll to position [376, 0]
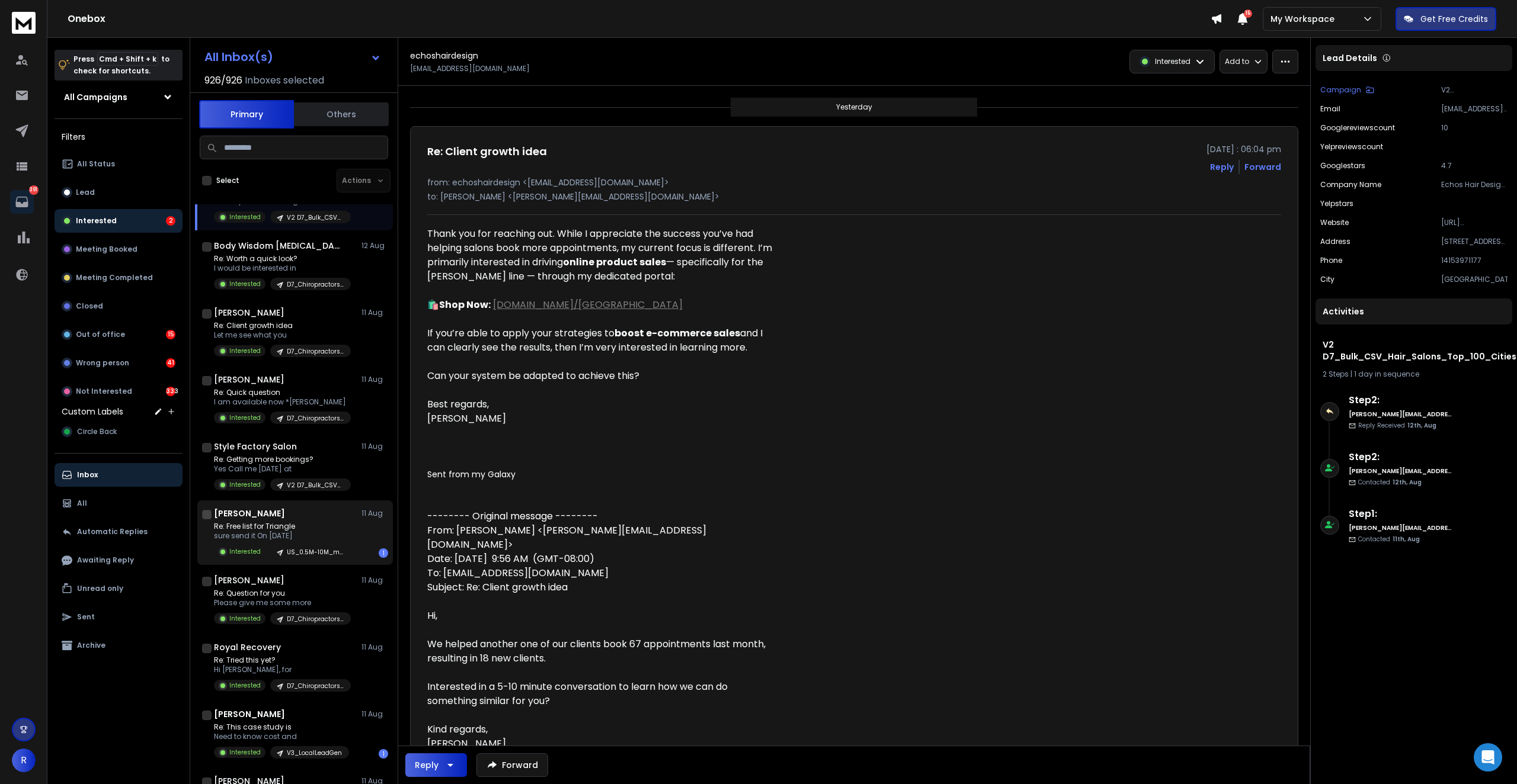
click at [292, 549] on p "US_0.5M-10M_marketing_RelevantJobTitles-CLEANED" at bounding box center [315, 552] width 57 height 9
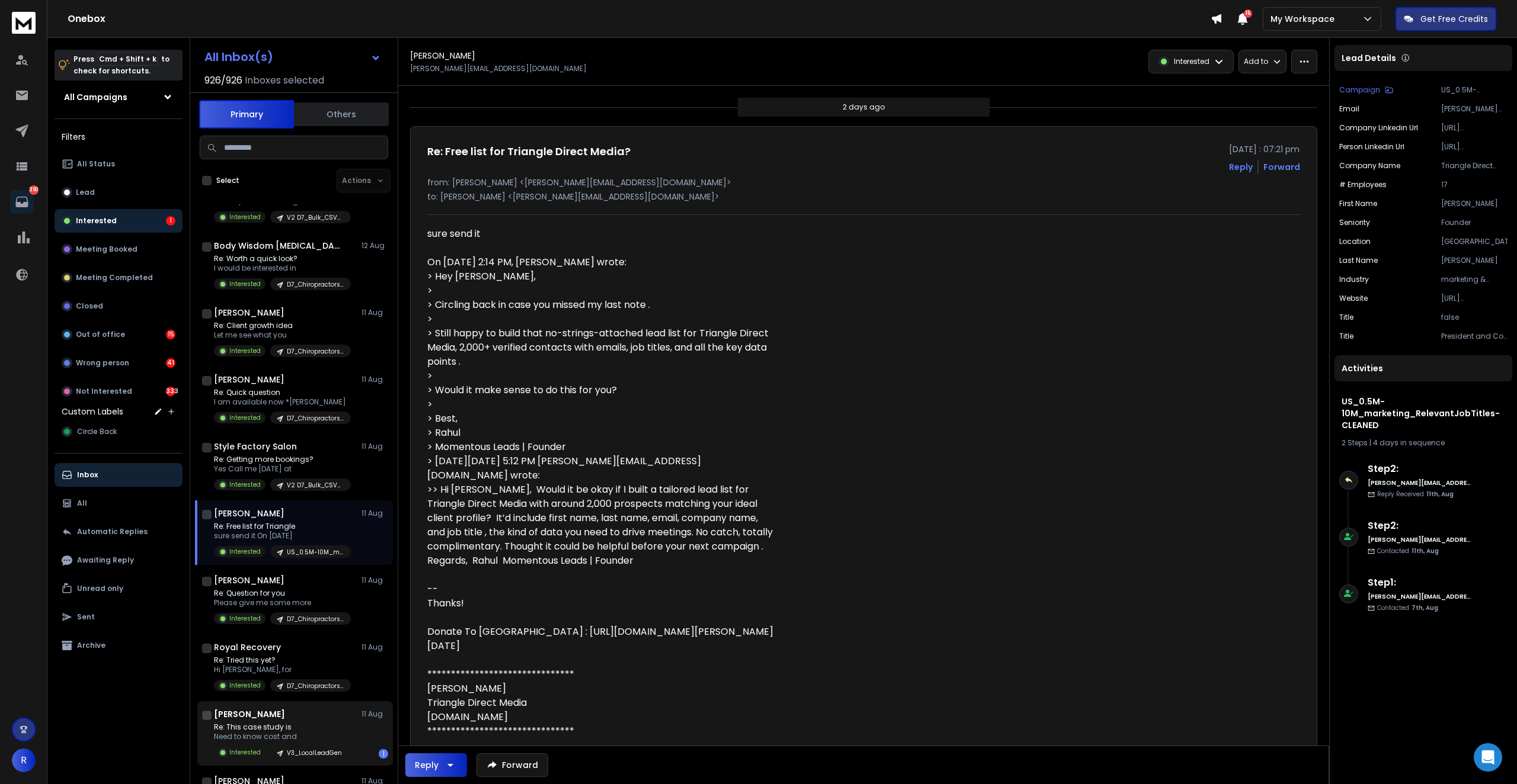
click at [297, 716] on div "Rich Henrich 11 Aug" at bounding box center [301, 715] width 175 height 12
